Goal: Task Accomplishment & Management: Use online tool/utility

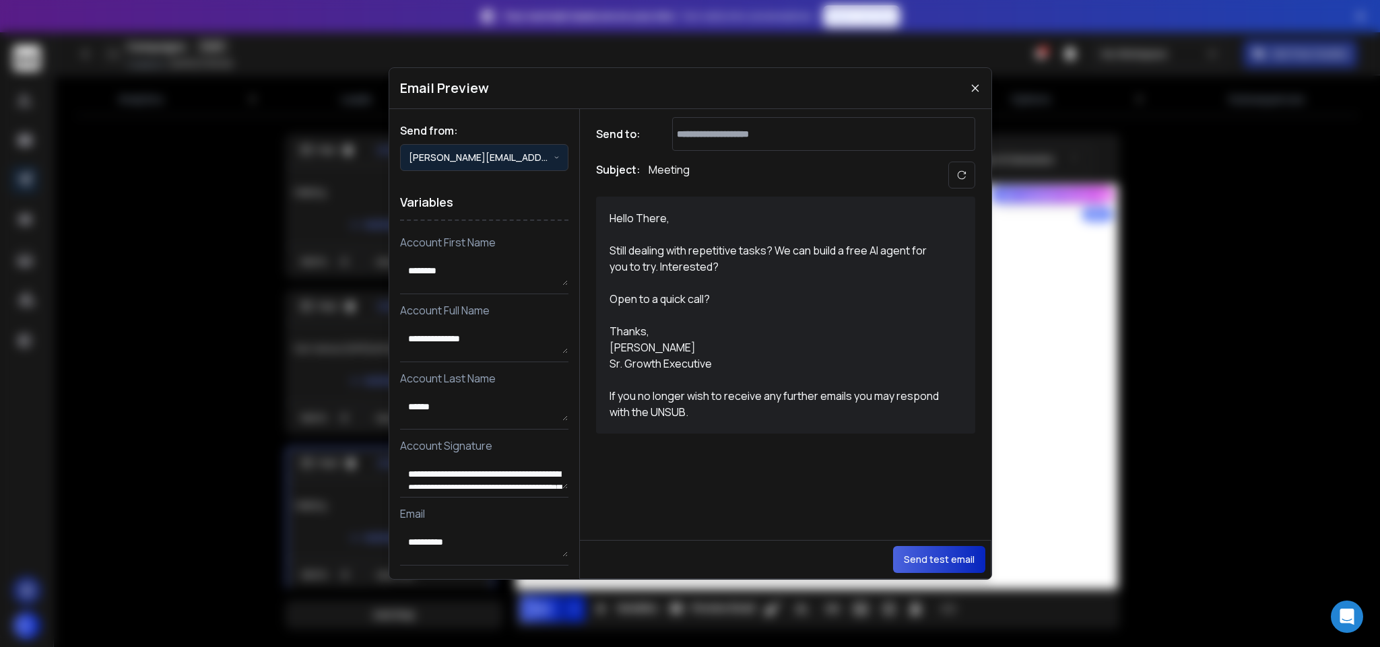
click at [554, 154] on icon "button" at bounding box center [556, 157] width 6 height 13
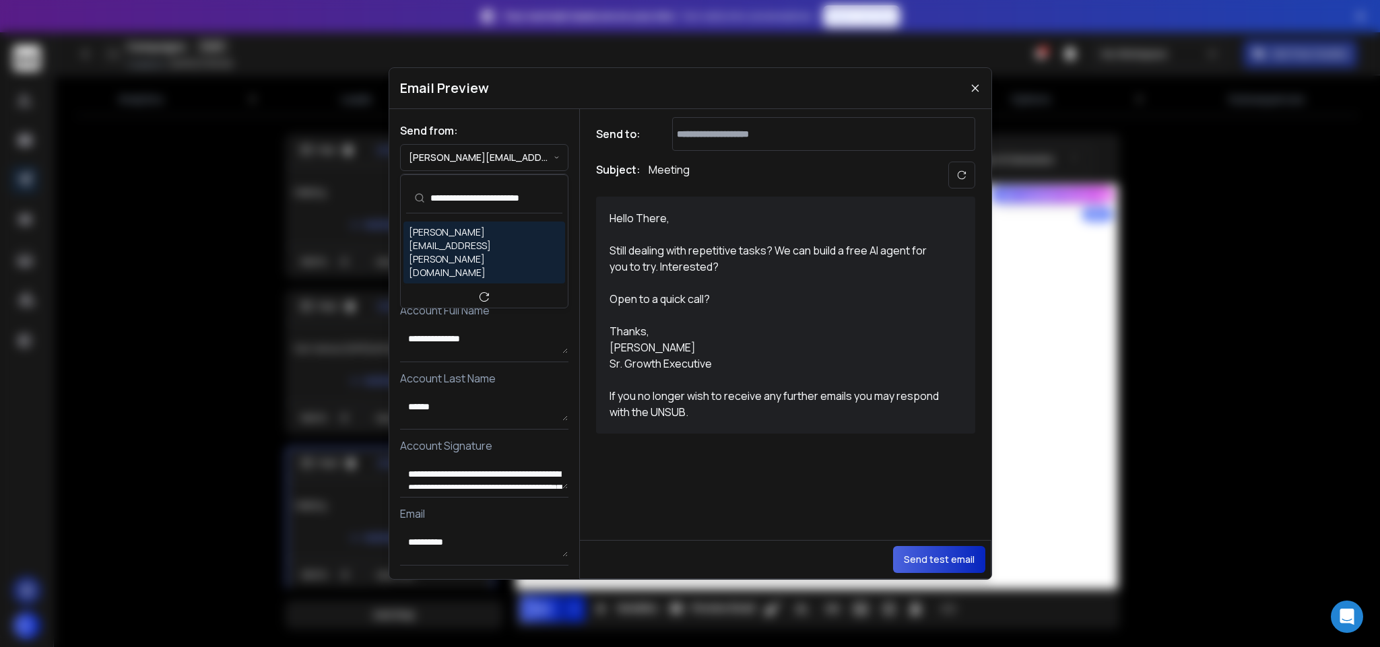
type input "**********"
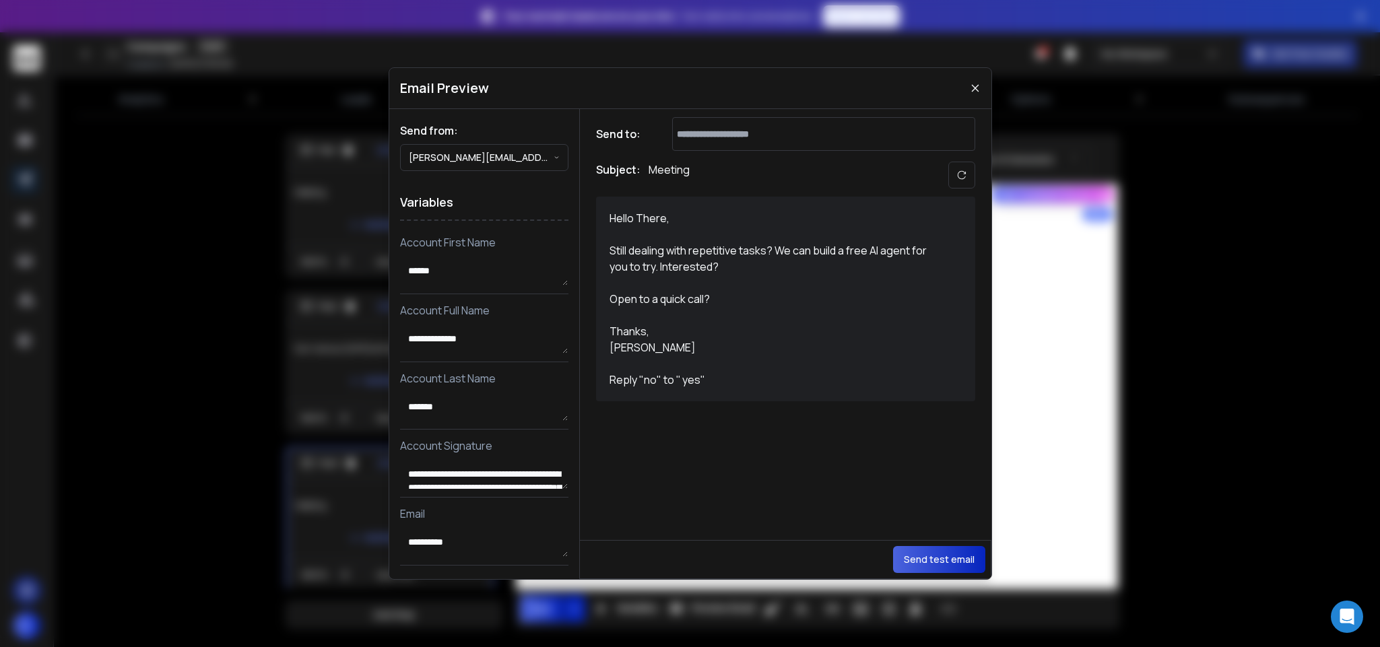
click at [706, 136] on input at bounding box center [824, 134] width 294 height 24
click at [931, 555] on button "Send test email" at bounding box center [939, 559] width 92 height 27
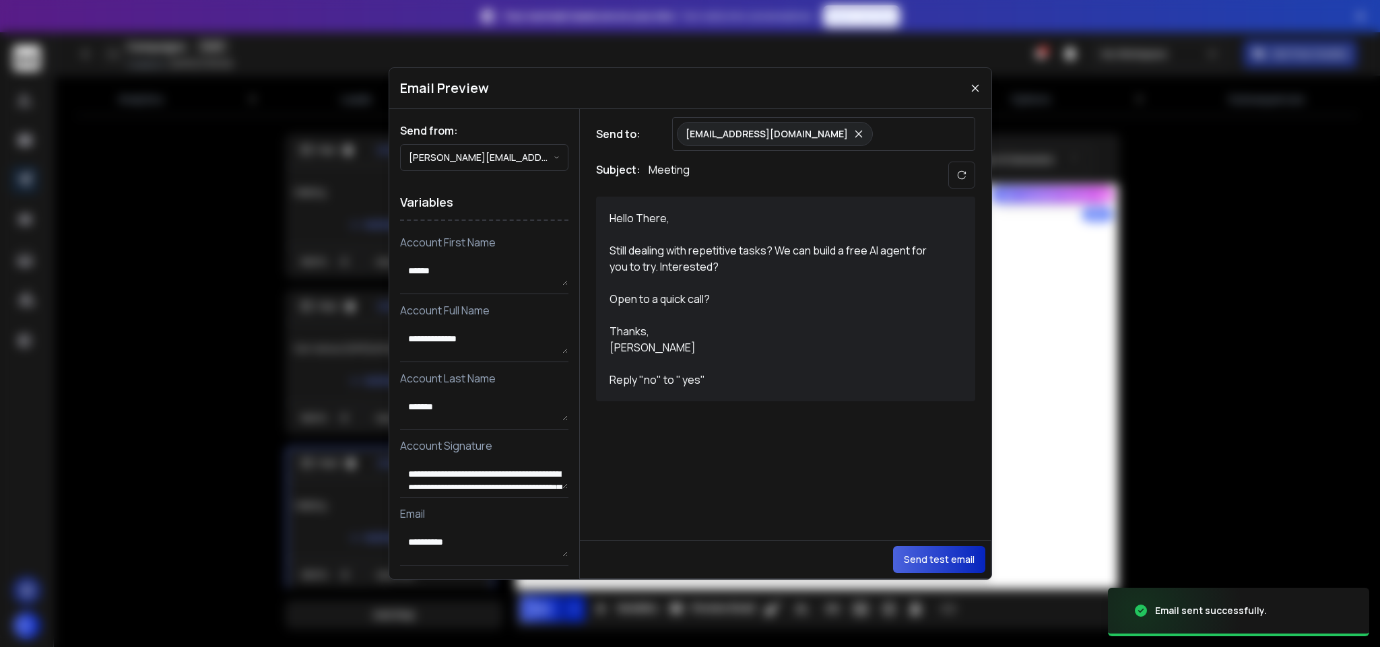
click at [970, 88] on icon at bounding box center [975, 88] width 11 height 11
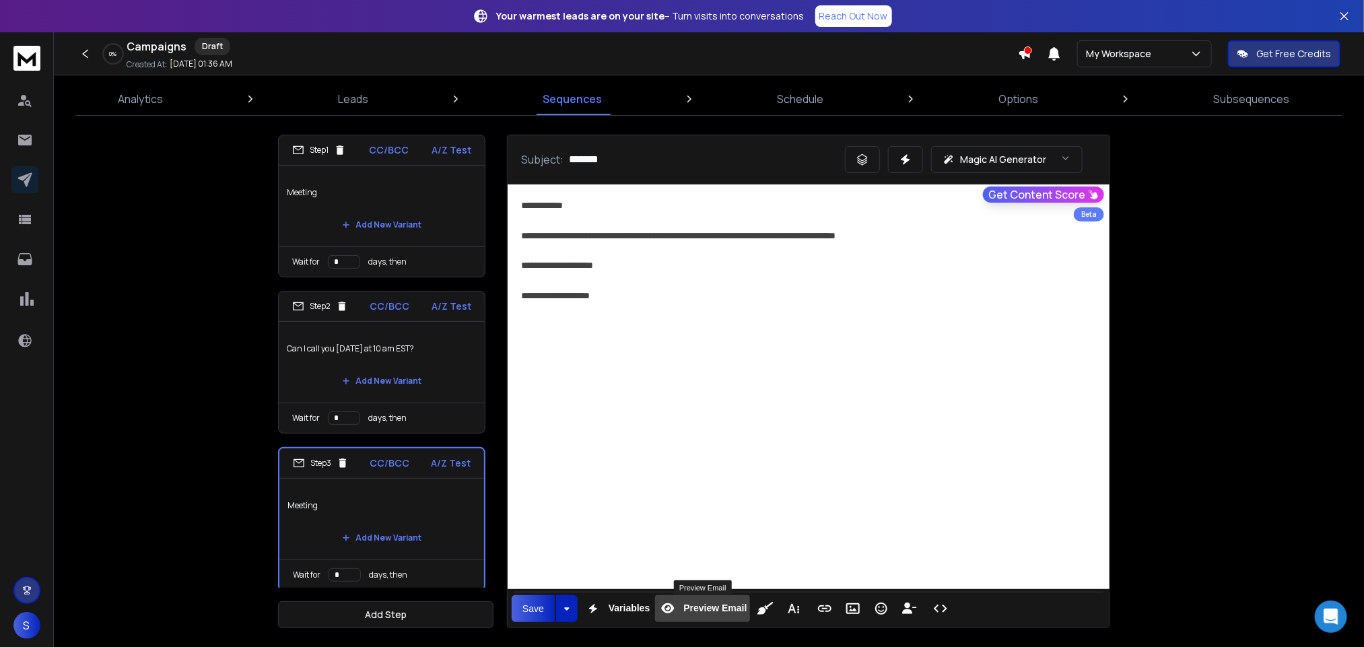
click at [694, 605] on span "Preview Email" at bounding box center [715, 608] width 69 height 11
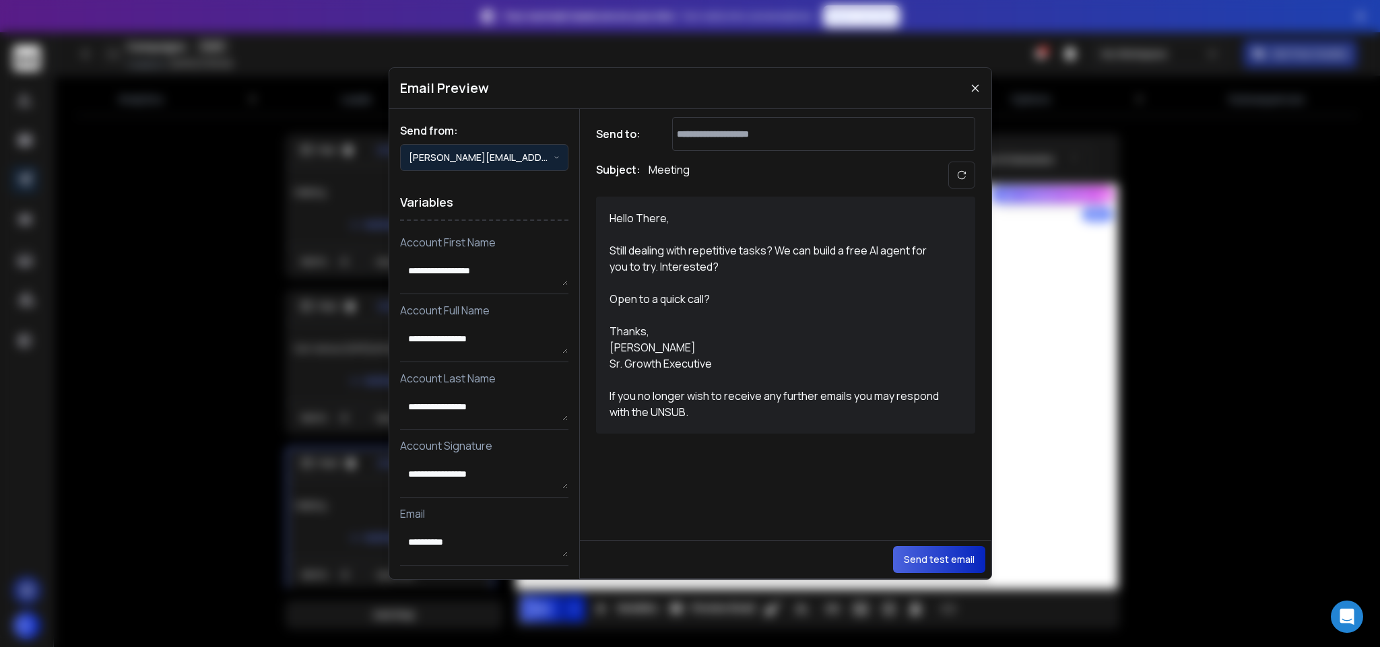
click at [554, 154] on icon "button" at bounding box center [556, 157] width 6 height 13
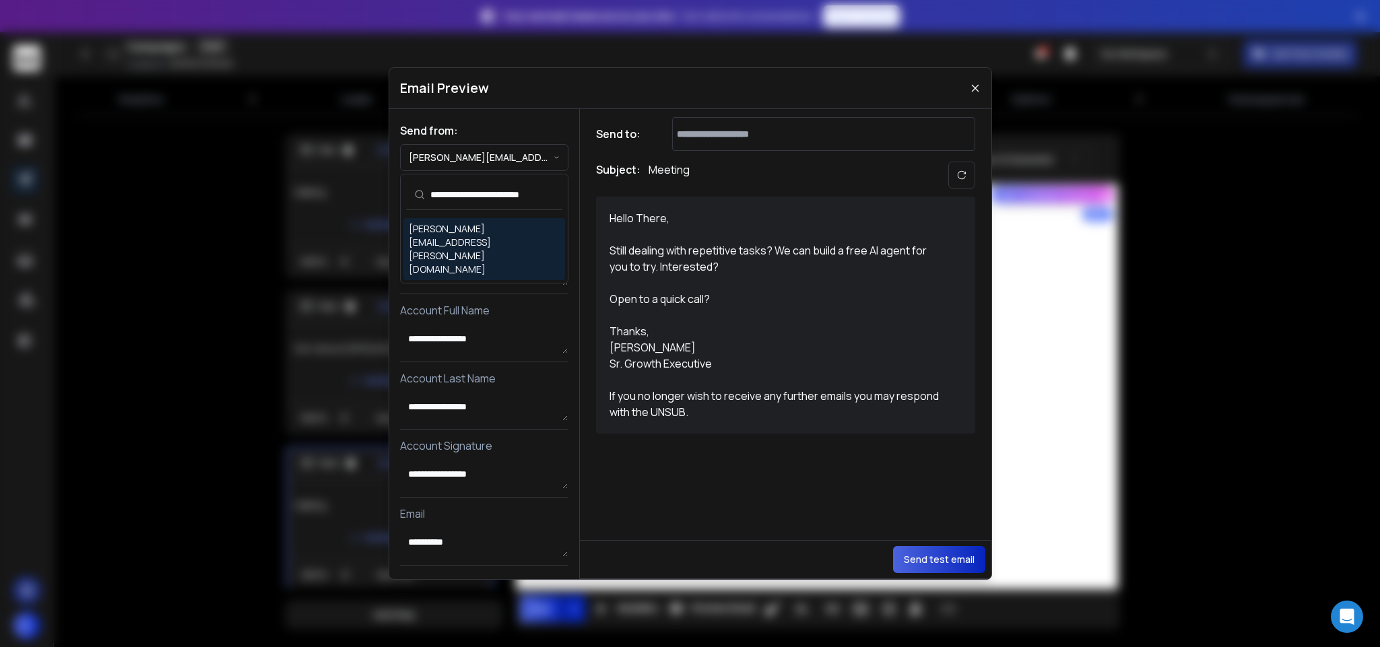
type input "**********"
click at [504, 230] on div "Carrie.Frazier@efani.space" at bounding box center [484, 249] width 151 height 54
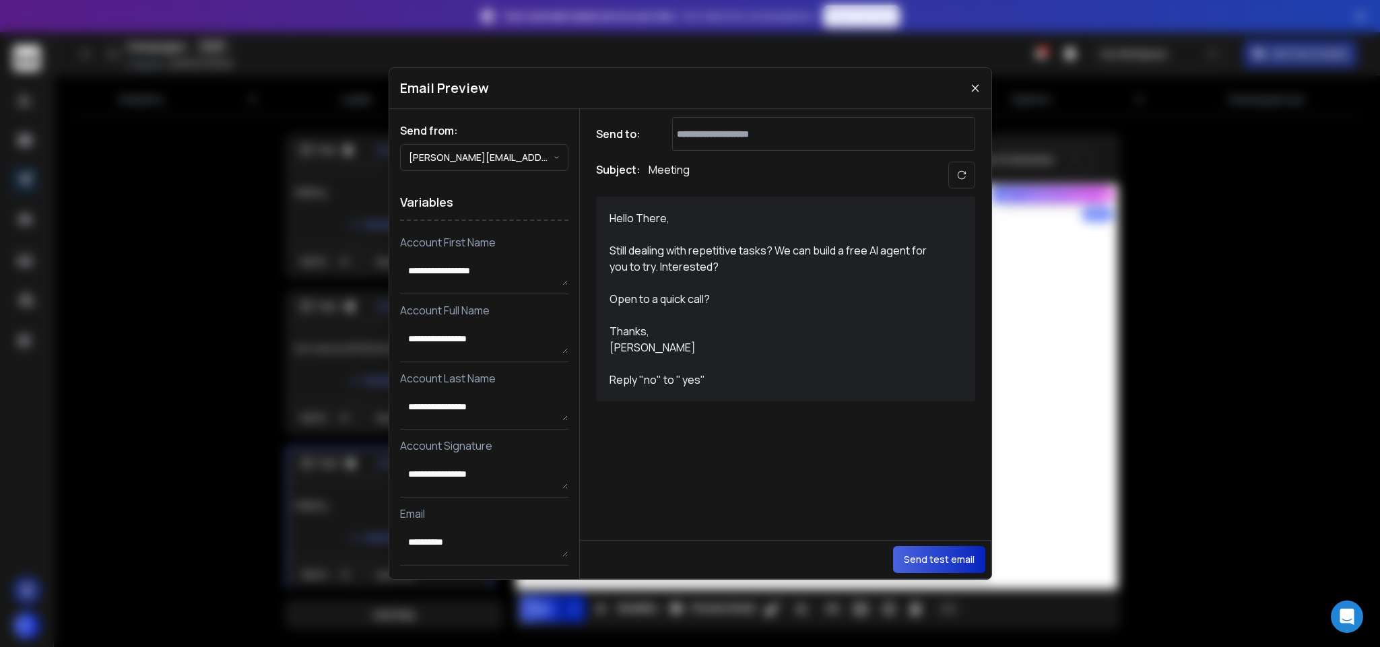
click at [706, 136] on input at bounding box center [824, 134] width 294 height 24
click at [931, 555] on button "Send test email" at bounding box center [939, 559] width 92 height 27
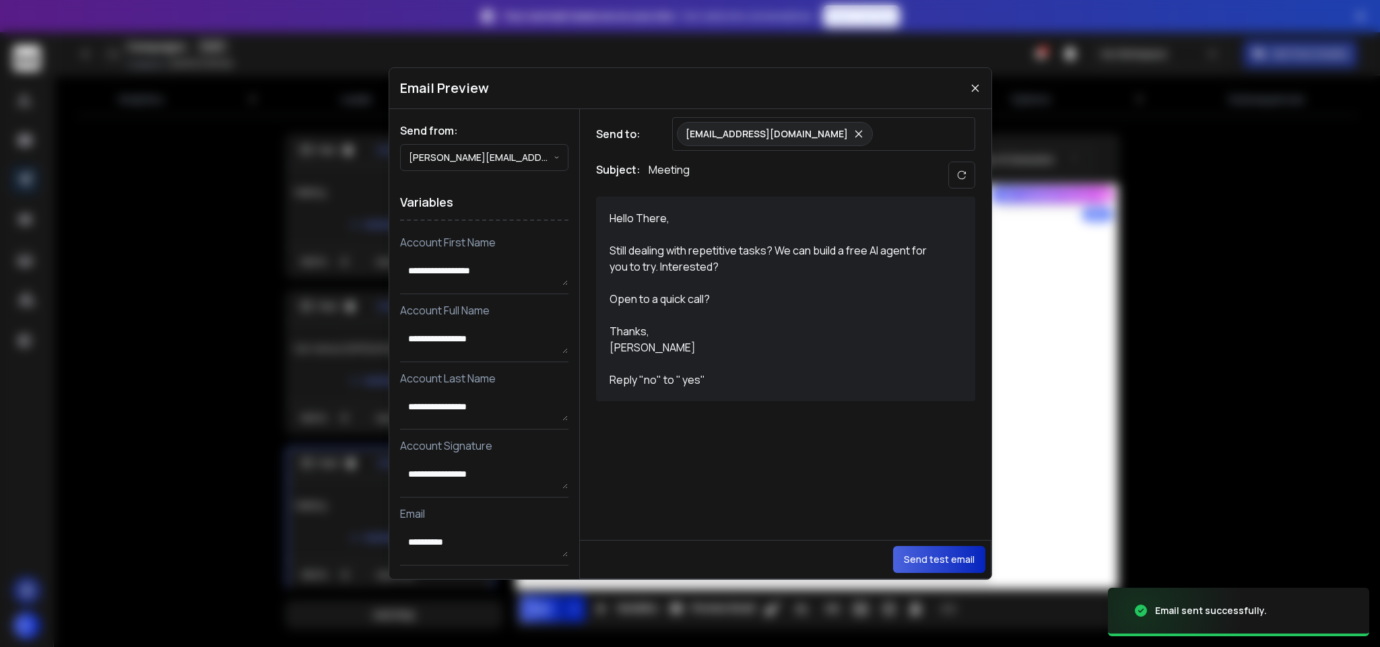
click at [970, 88] on icon at bounding box center [975, 88] width 11 height 11
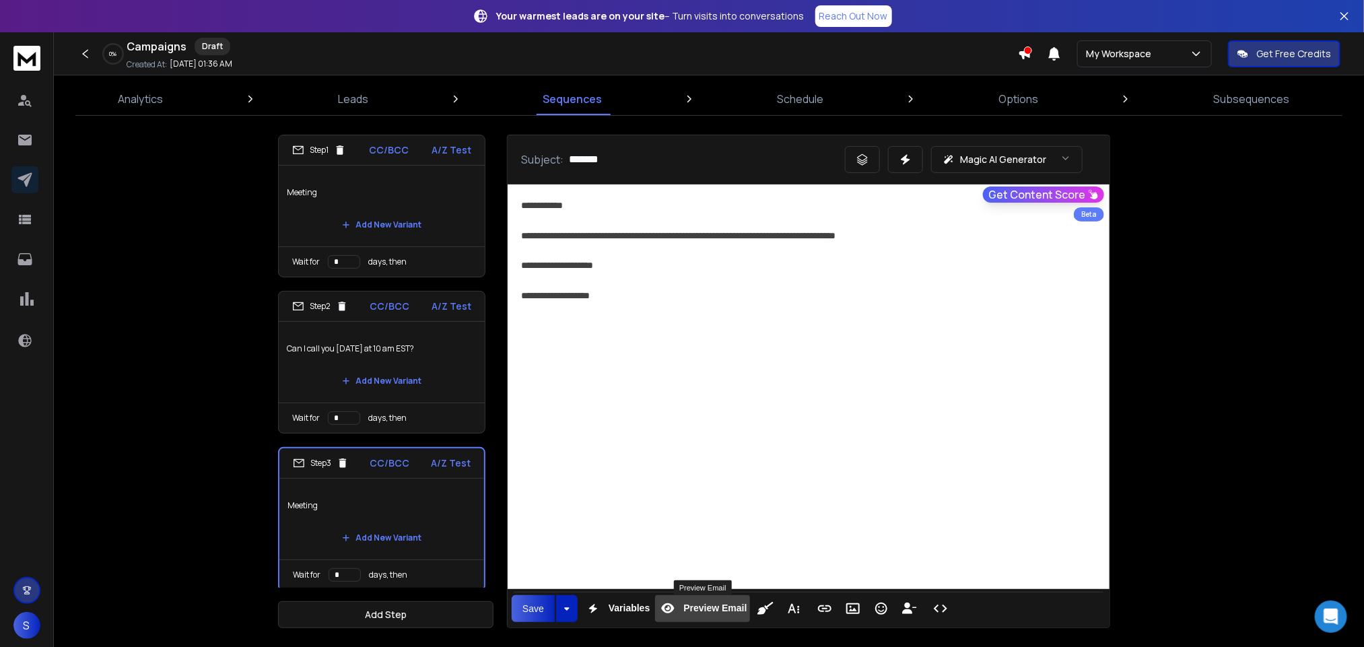
click at [694, 605] on span "Preview Email" at bounding box center [715, 608] width 69 height 11
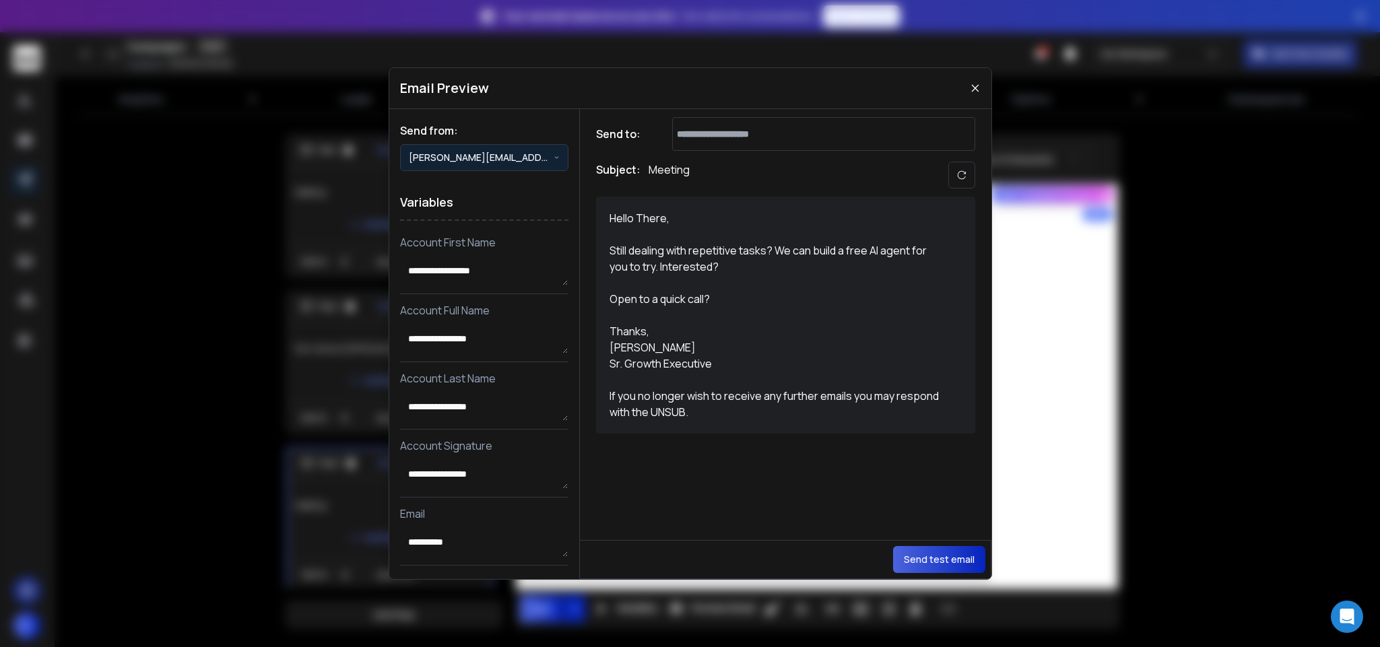
click at [554, 154] on icon "button" at bounding box center [556, 157] width 6 height 13
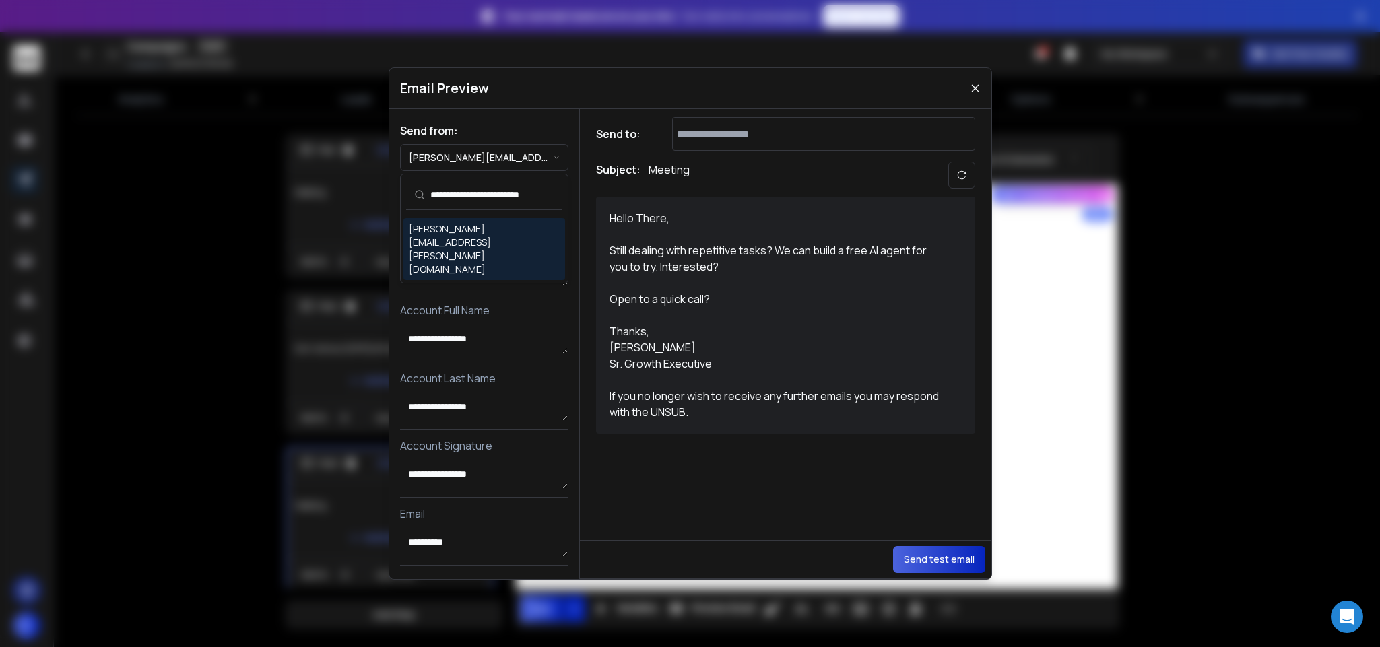
type input "**********"
click at [504, 230] on div "Carrie.Frazier@efani.space" at bounding box center [484, 249] width 151 height 54
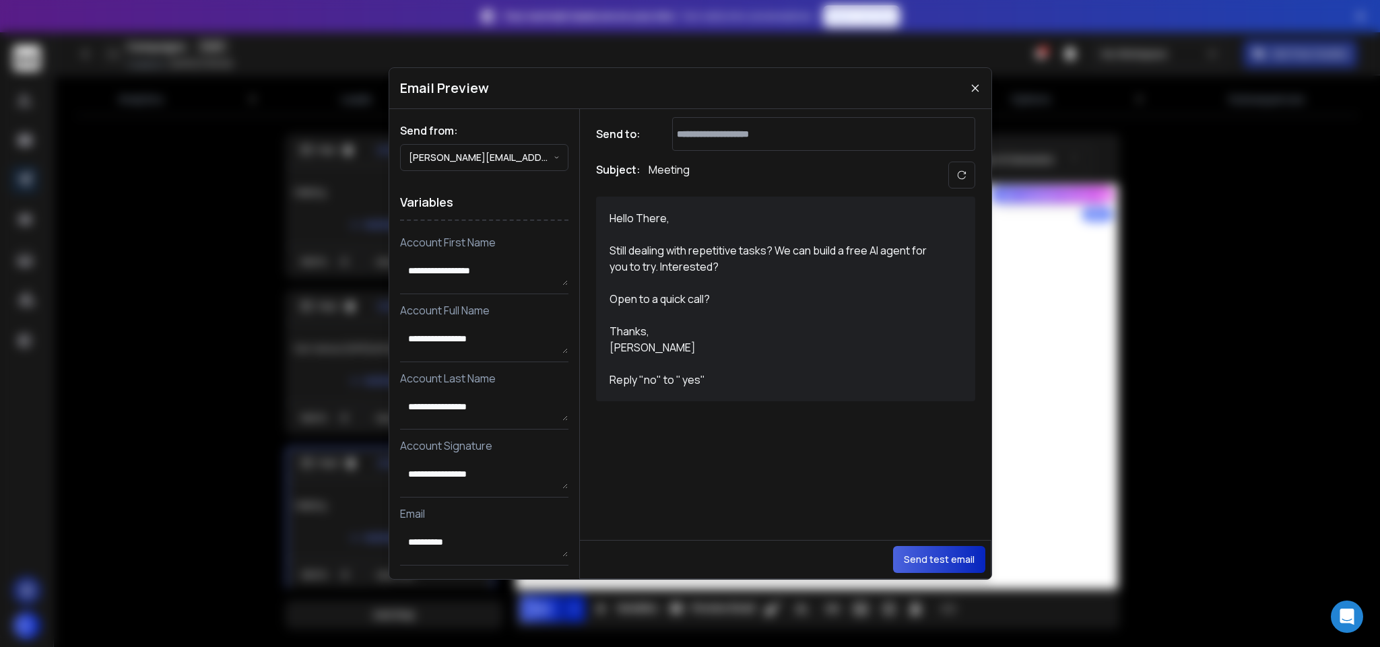
click at [706, 136] on input at bounding box center [824, 134] width 294 height 24
click at [931, 555] on button "Send test email" at bounding box center [939, 559] width 92 height 27
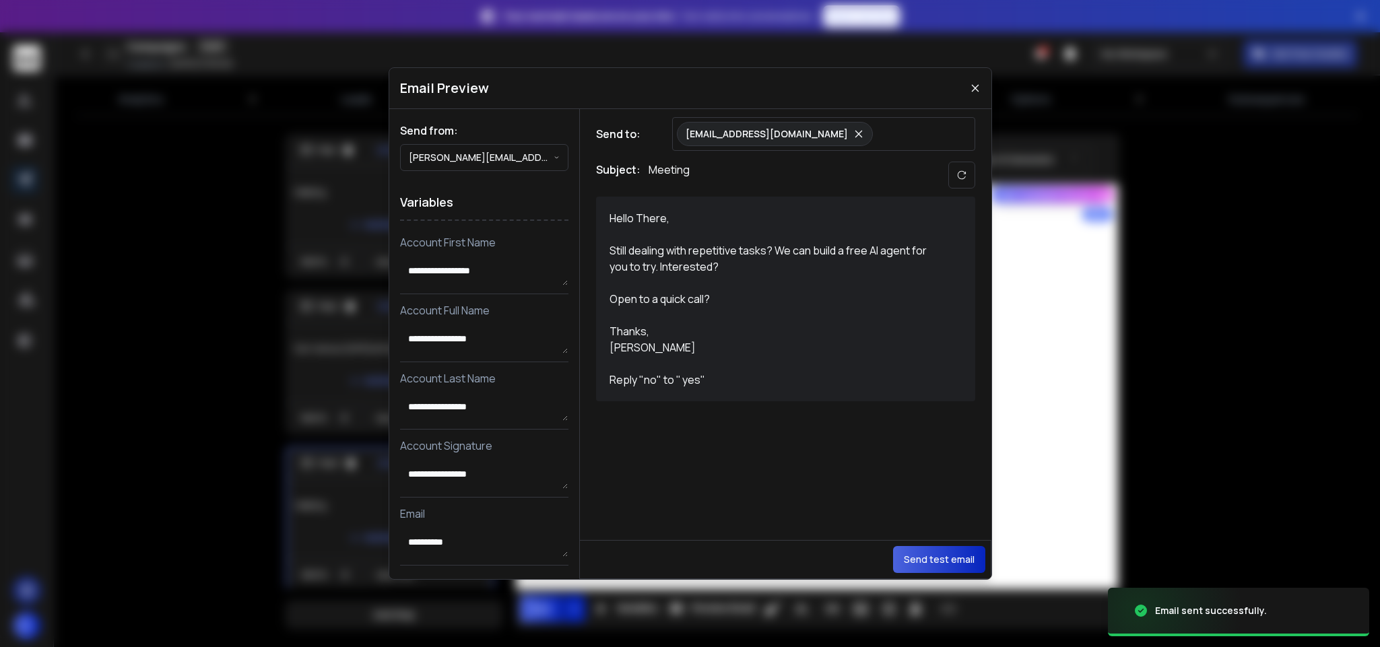
click at [970, 88] on icon at bounding box center [975, 88] width 11 height 11
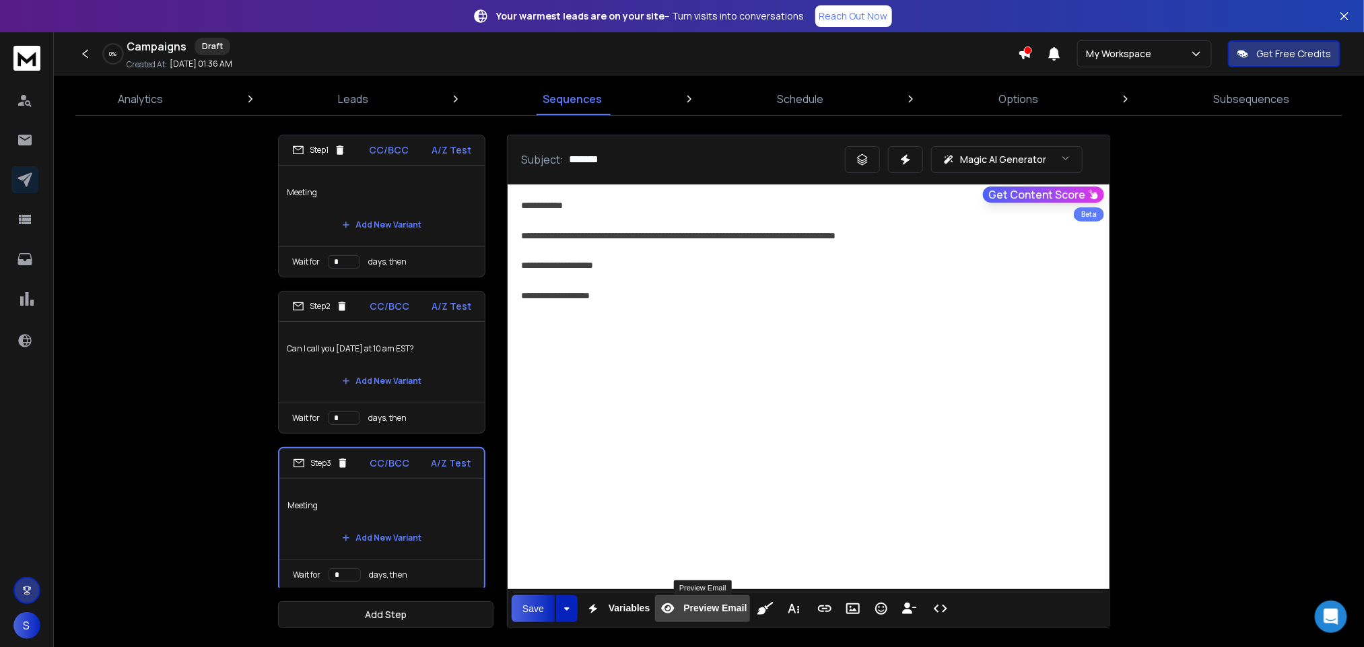
click at [694, 605] on span "Preview Email" at bounding box center [715, 608] width 69 height 11
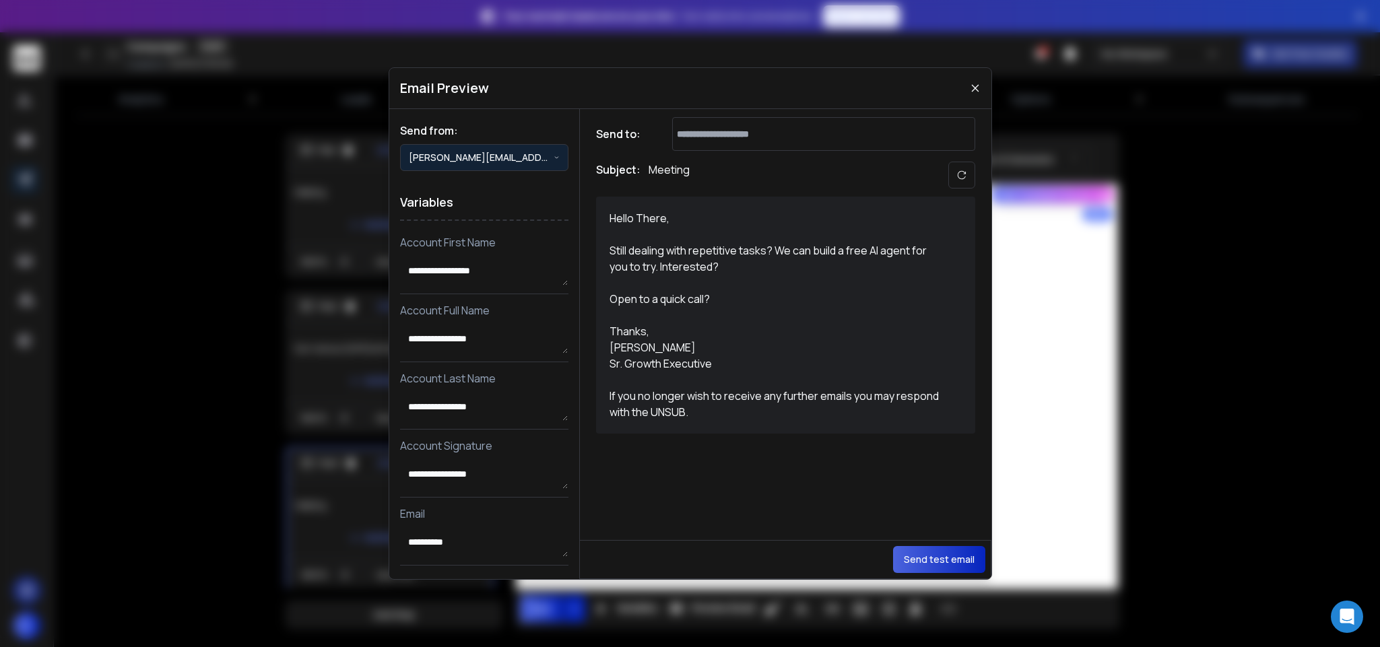
click at [554, 154] on icon "button" at bounding box center [556, 157] width 6 height 13
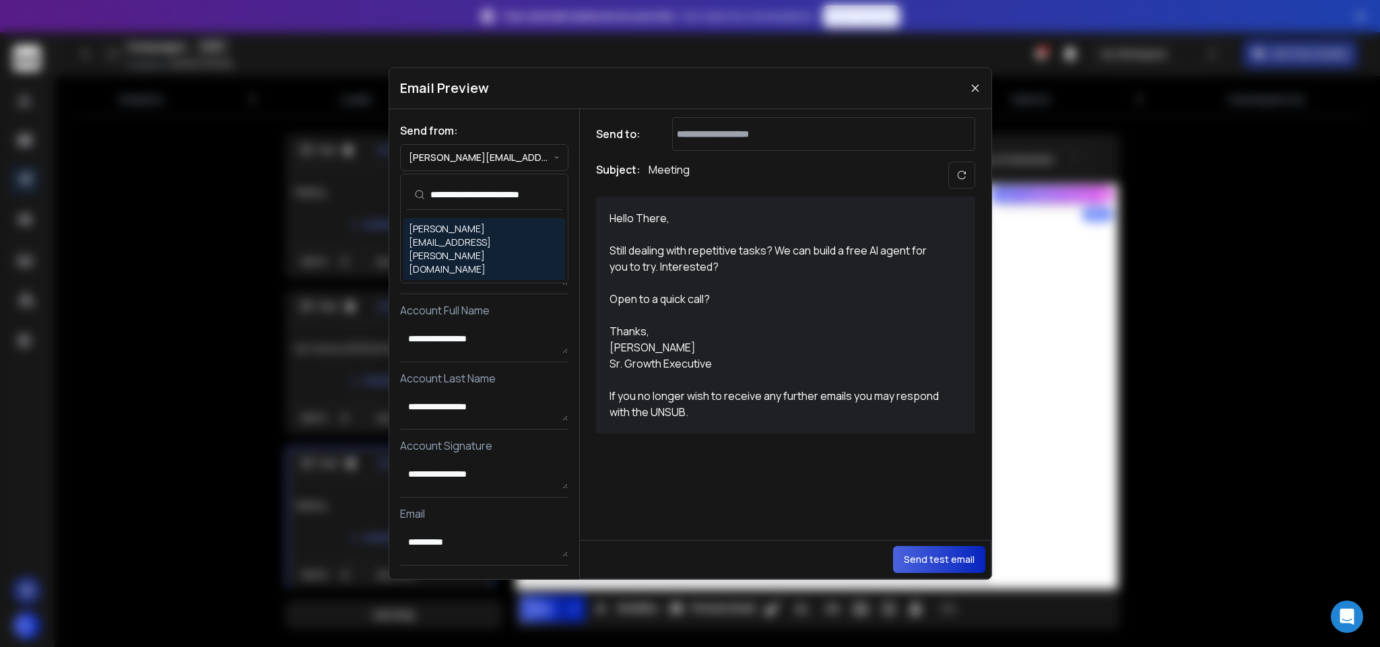
type input "**********"
click at [504, 230] on div "Carrie.Frazier@efani.space" at bounding box center [484, 249] width 151 height 54
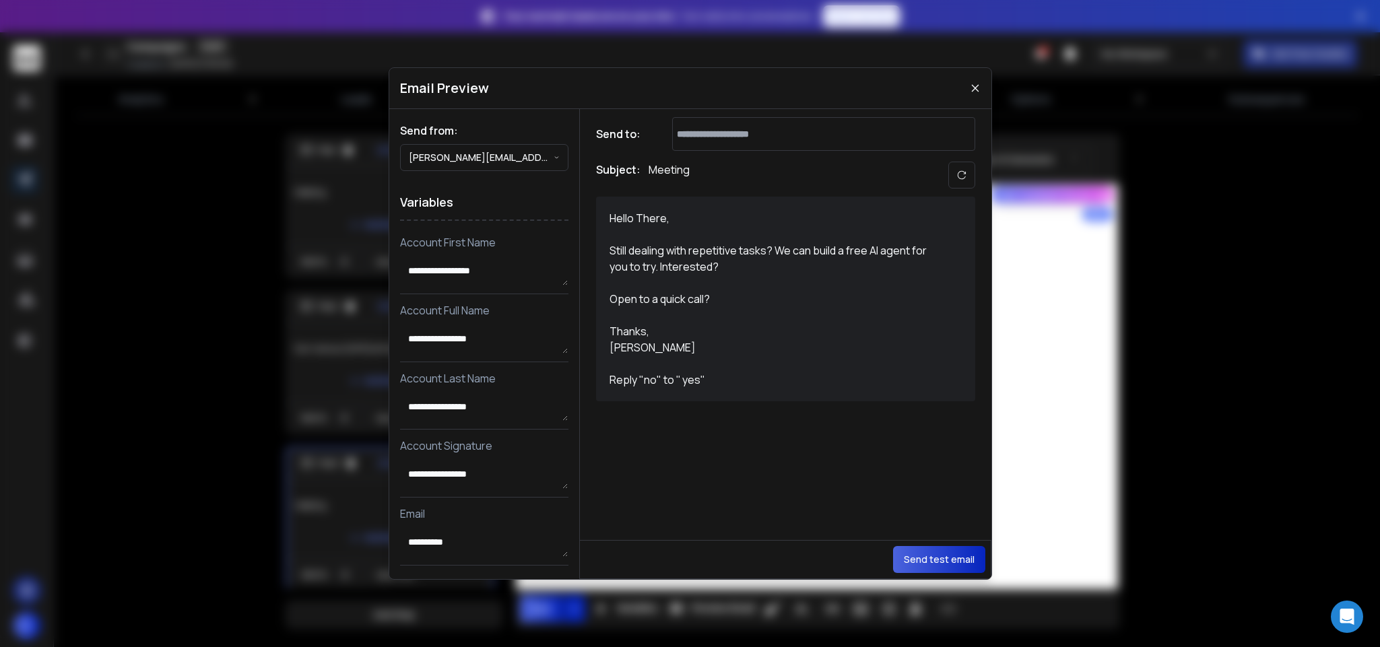
click at [706, 136] on input at bounding box center [824, 134] width 294 height 24
click at [931, 555] on button "Send test email" at bounding box center [939, 559] width 92 height 27
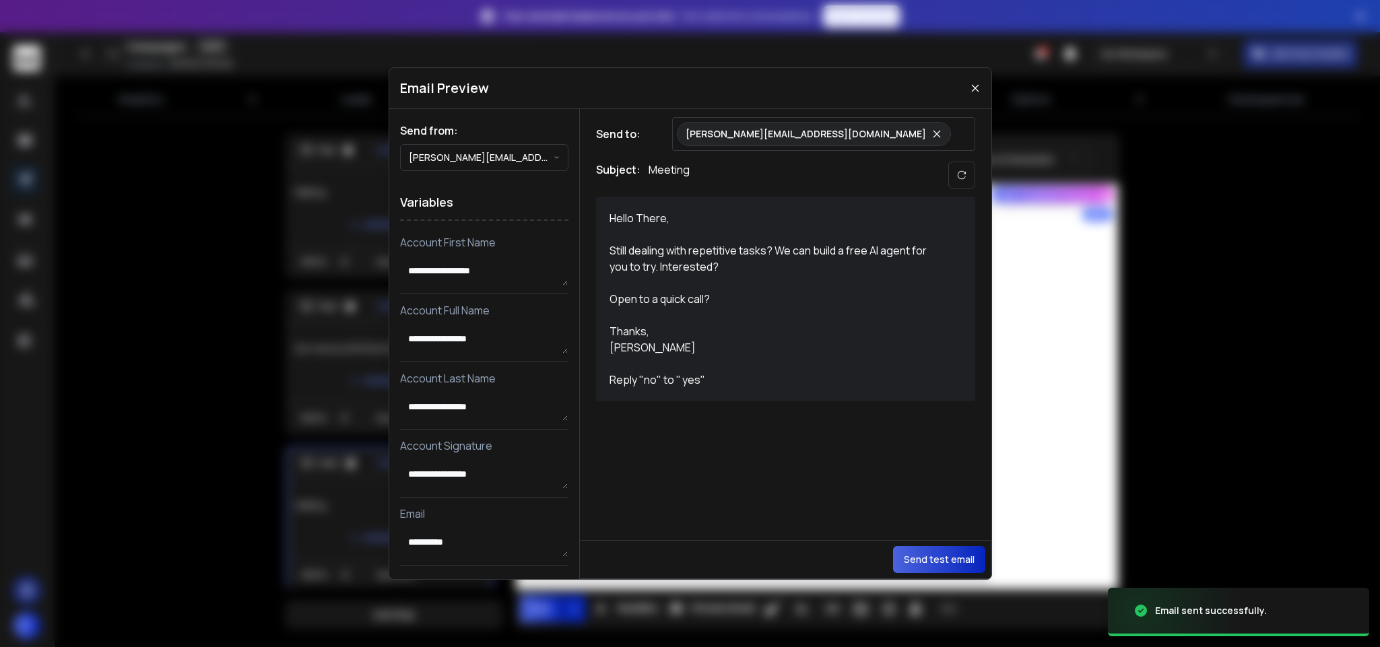
click at [970, 88] on icon at bounding box center [975, 88] width 11 height 11
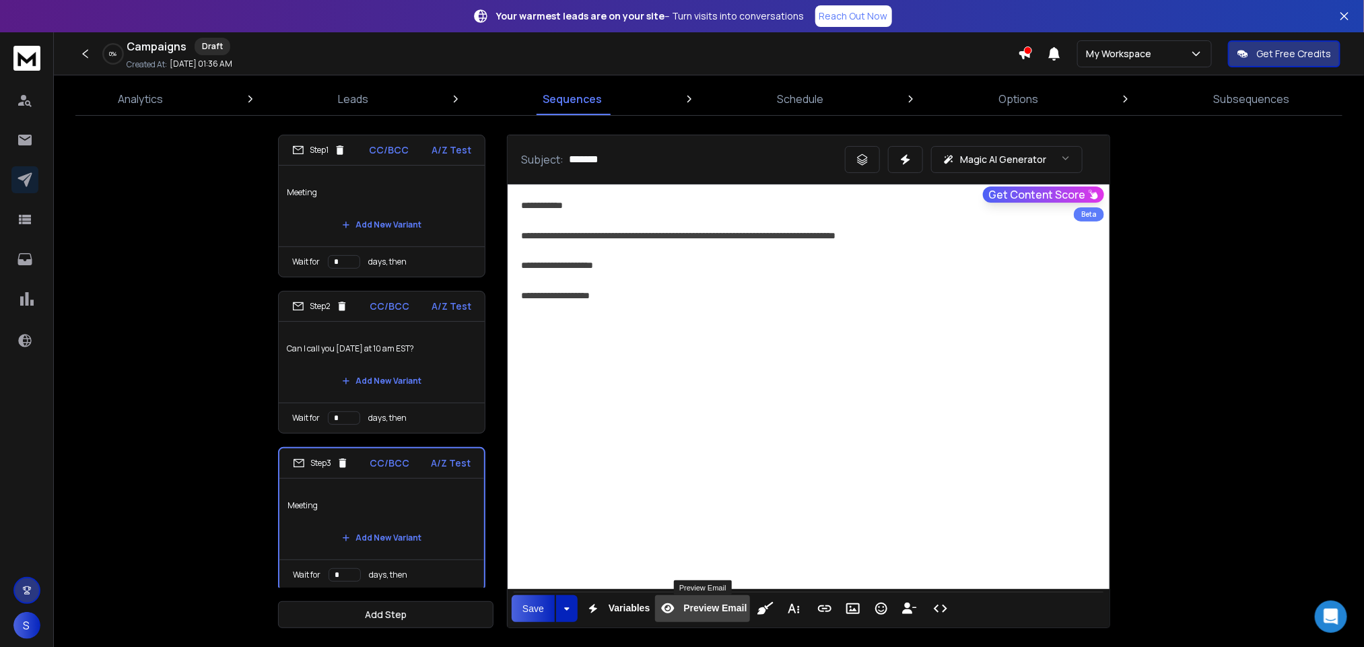
click at [694, 605] on span "Preview Email" at bounding box center [715, 608] width 69 height 11
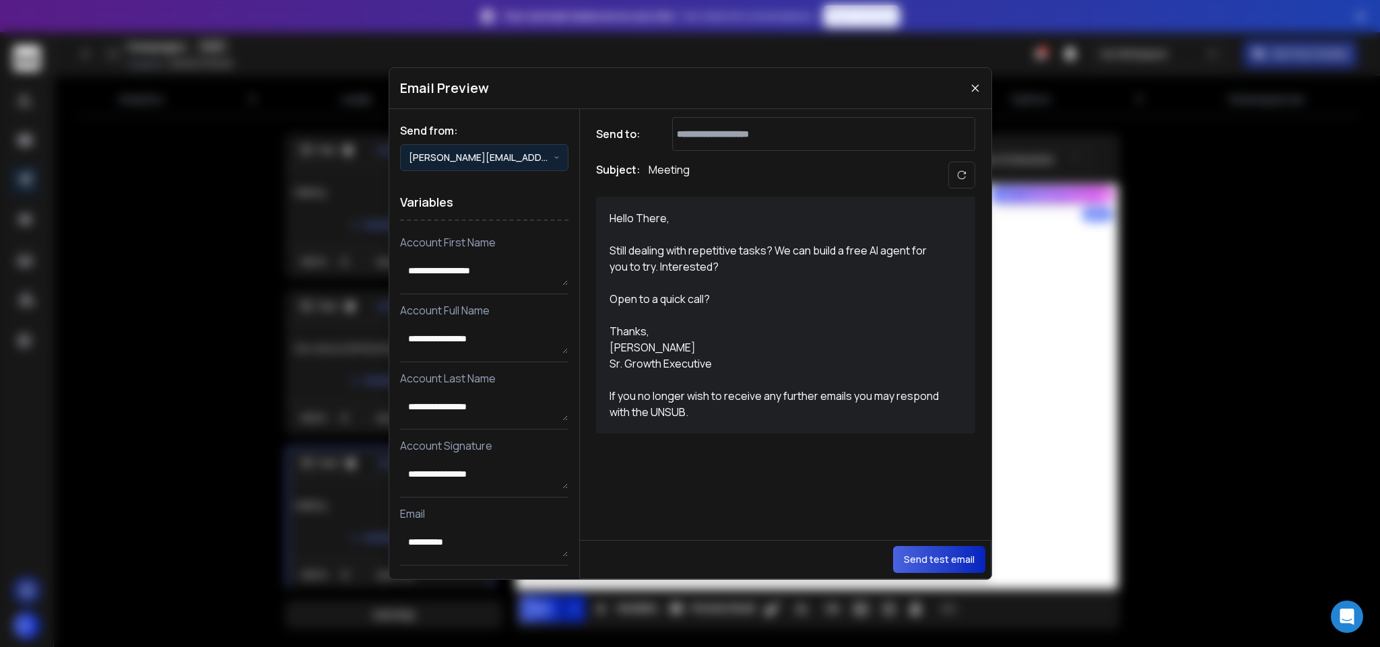
click at [554, 154] on icon "button" at bounding box center [556, 157] width 6 height 13
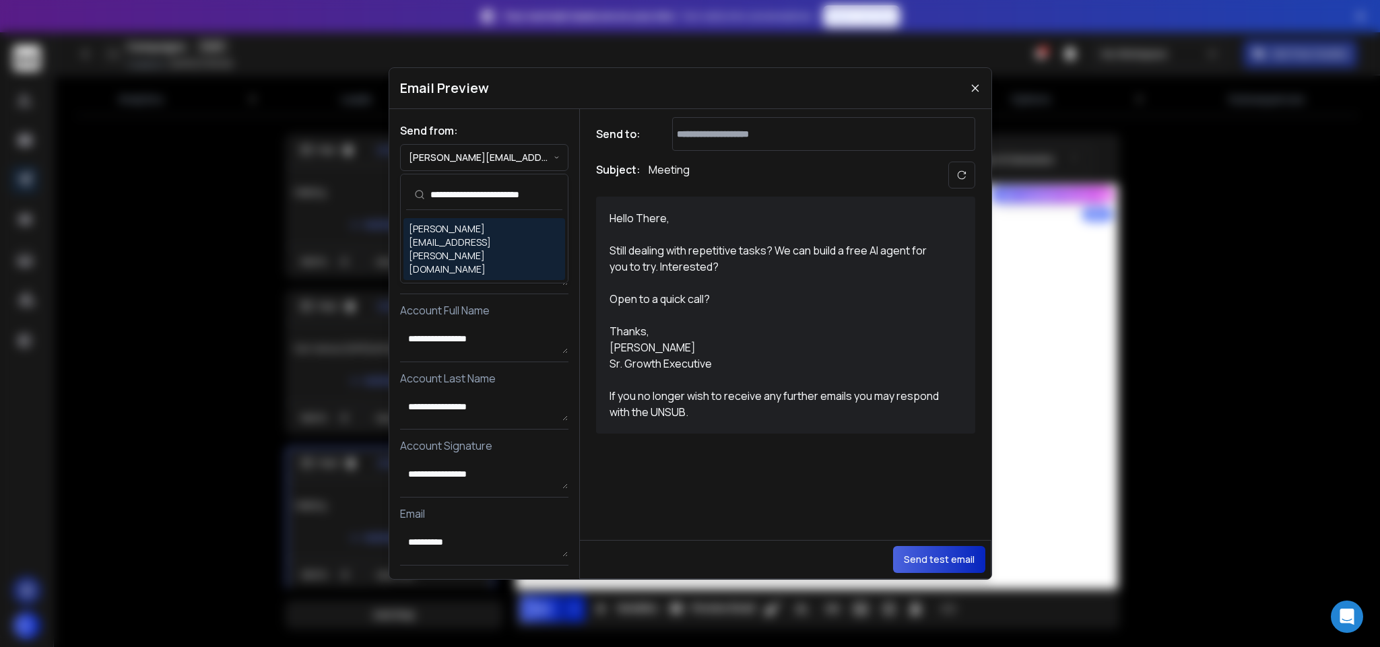
type input "**********"
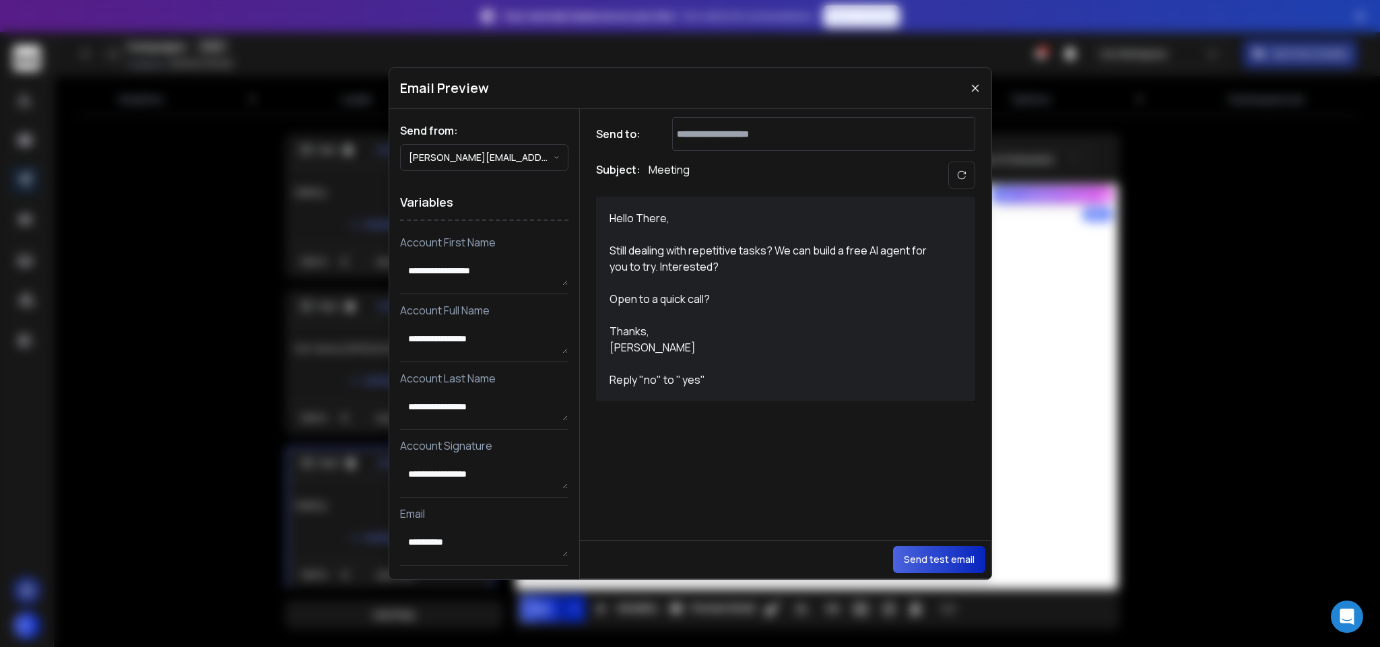
click at [706, 136] on input at bounding box center [824, 134] width 294 height 24
click at [931, 555] on button "Send test email" at bounding box center [939, 559] width 92 height 27
click at [970, 88] on icon at bounding box center [975, 88] width 11 height 11
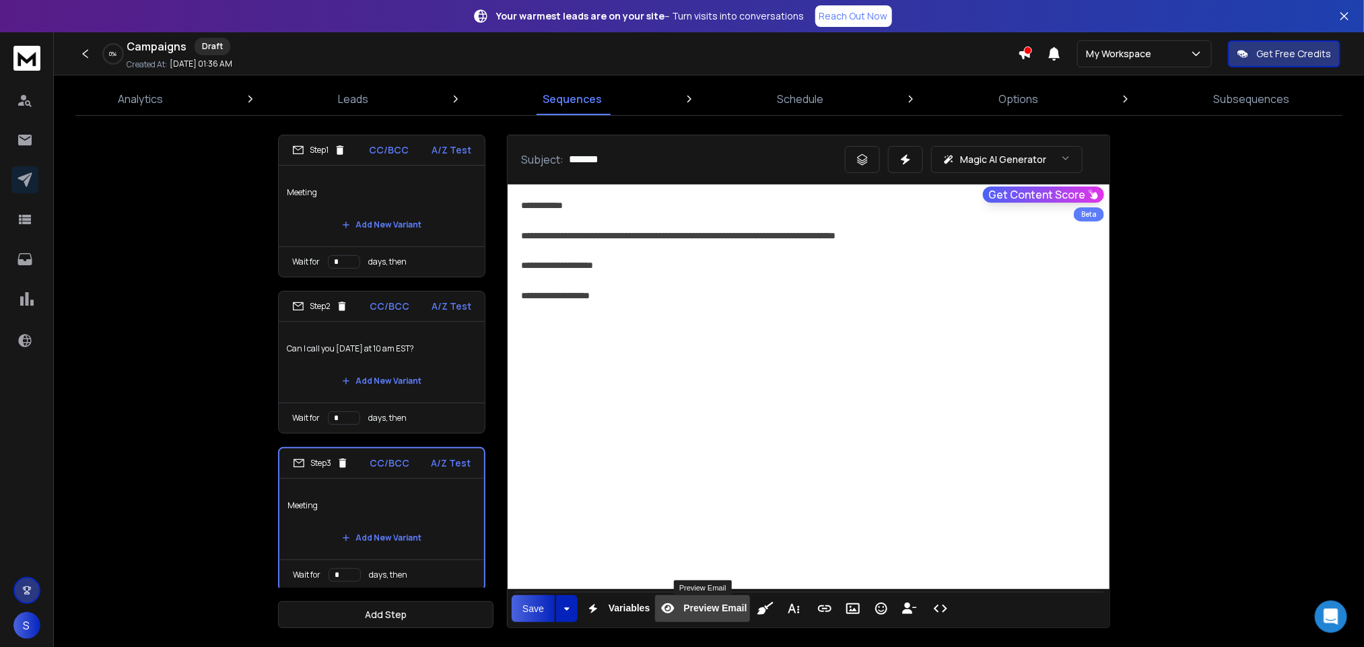
click at [694, 605] on span "Preview Email" at bounding box center [715, 608] width 69 height 11
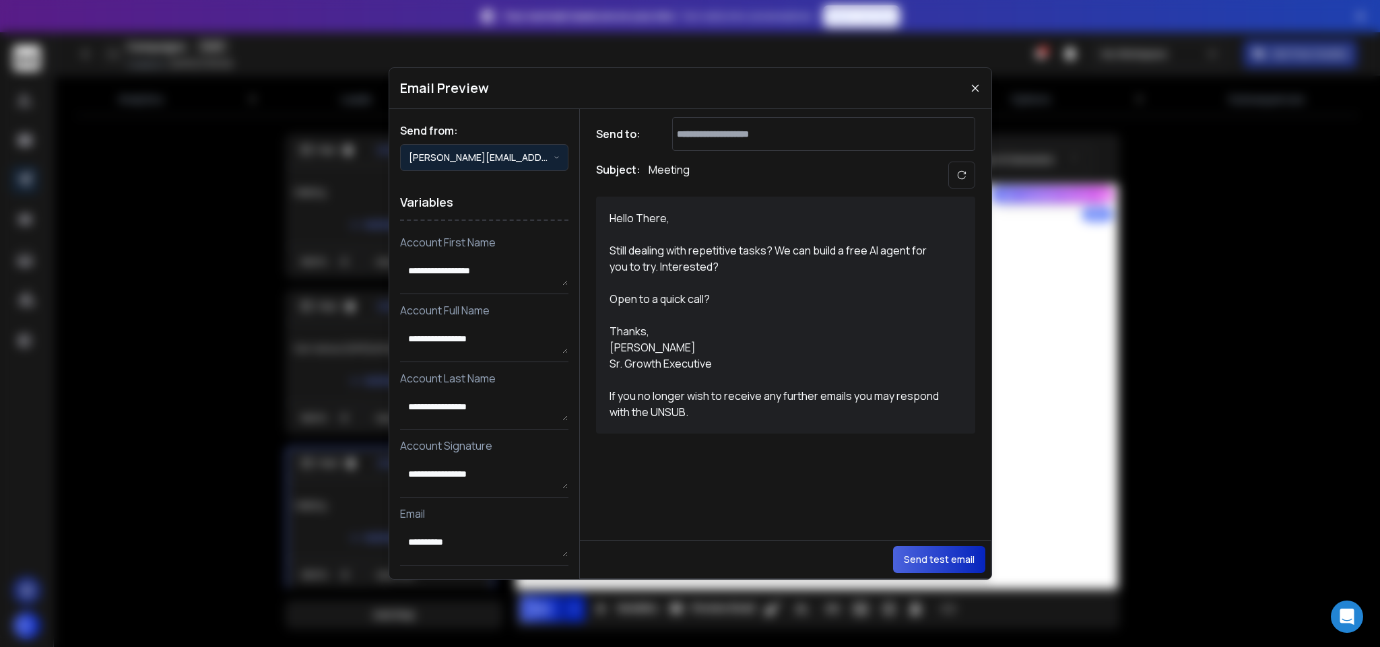
click at [544, 154] on p "Patricia.Bolton@qvo.solutions" at bounding box center [481, 157] width 145 height 13
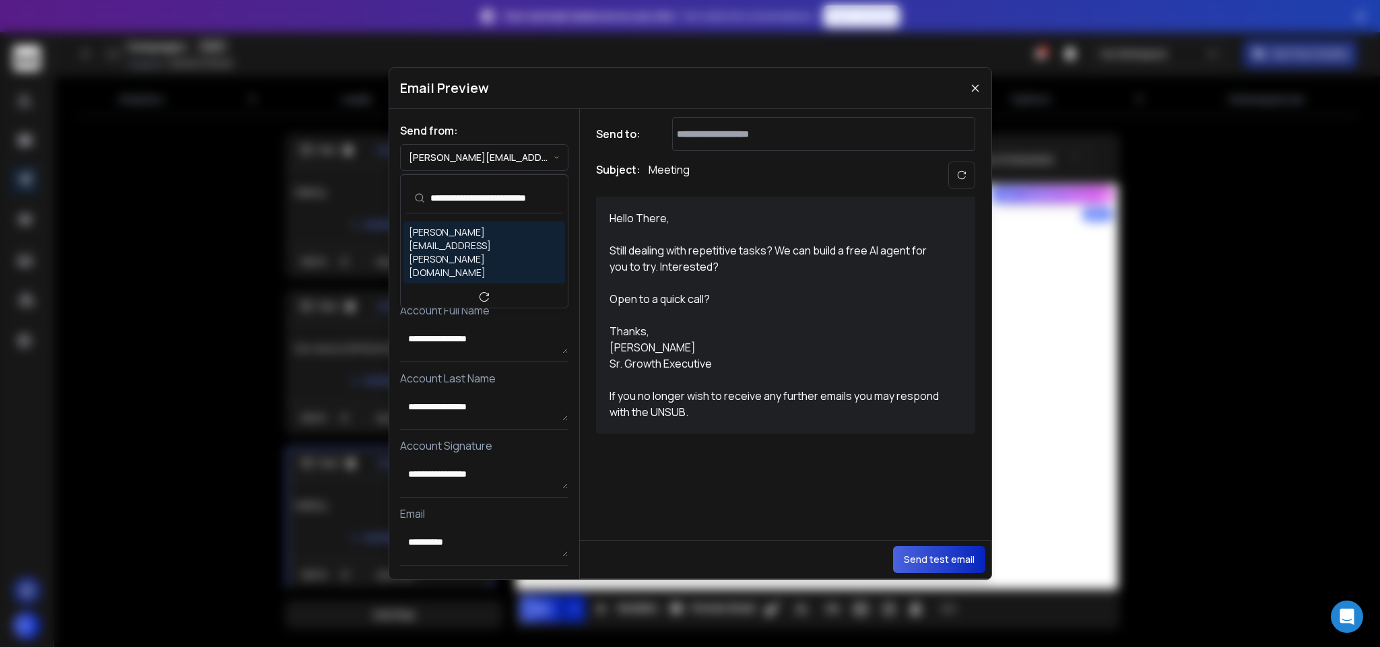
scroll to position [0, 1]
click at [576, 220] on body "**********" at bounding box center [690, 293] width 1380 height 647
type input "**********"
